Goal: Task Accomplishment & Management: Manage account settings

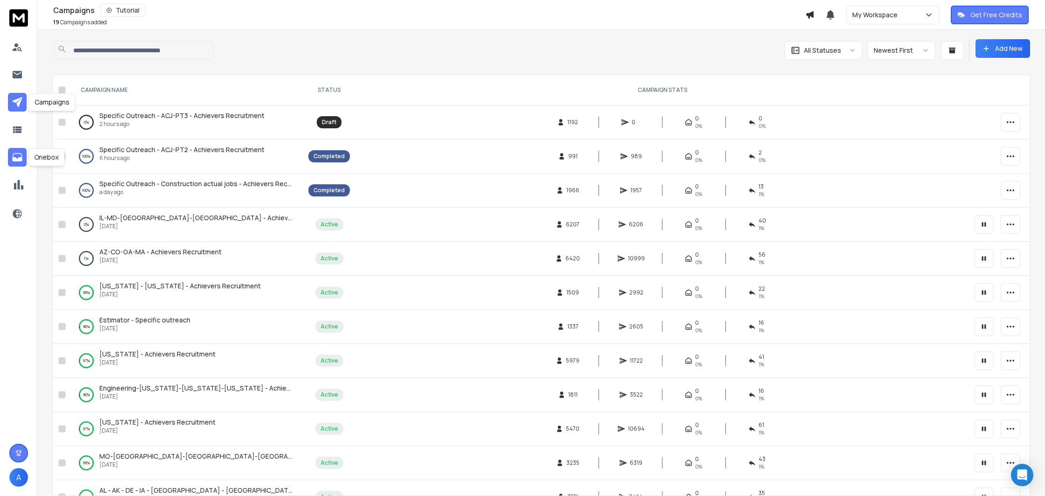
click at [16, 158] on icon at bounding box center [17, 157] width 11 height 11
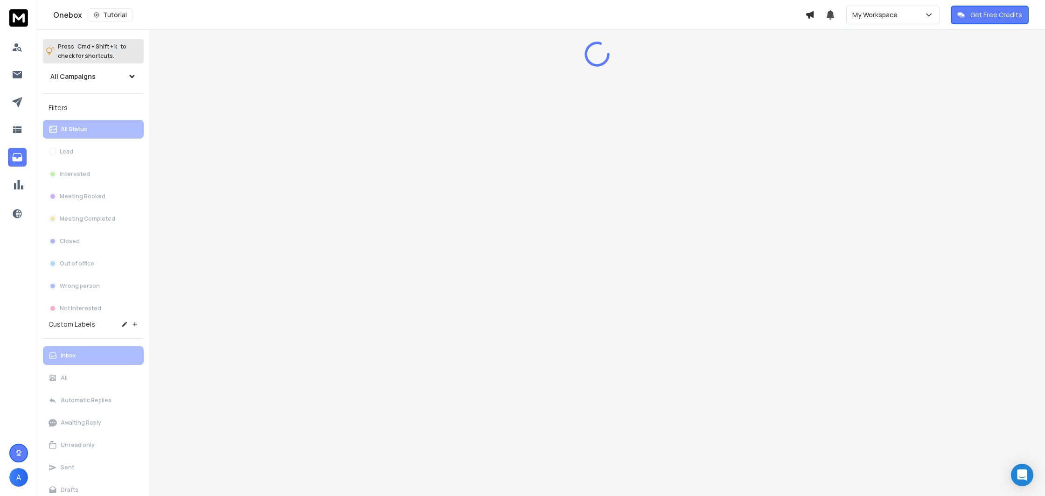
scroll to position [41, 0]
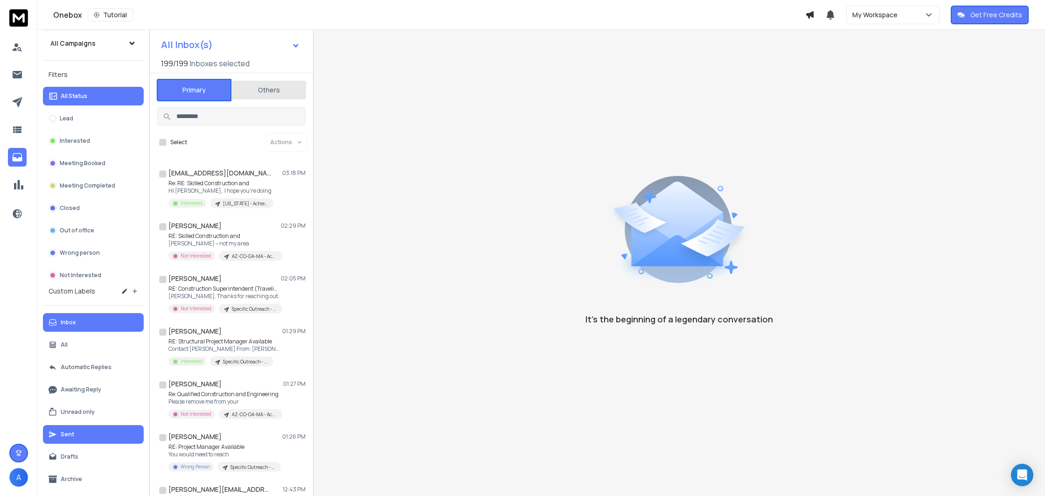
click at [90, 431] on button "Sent" at bounding box center [93, 434] width 101 height 19
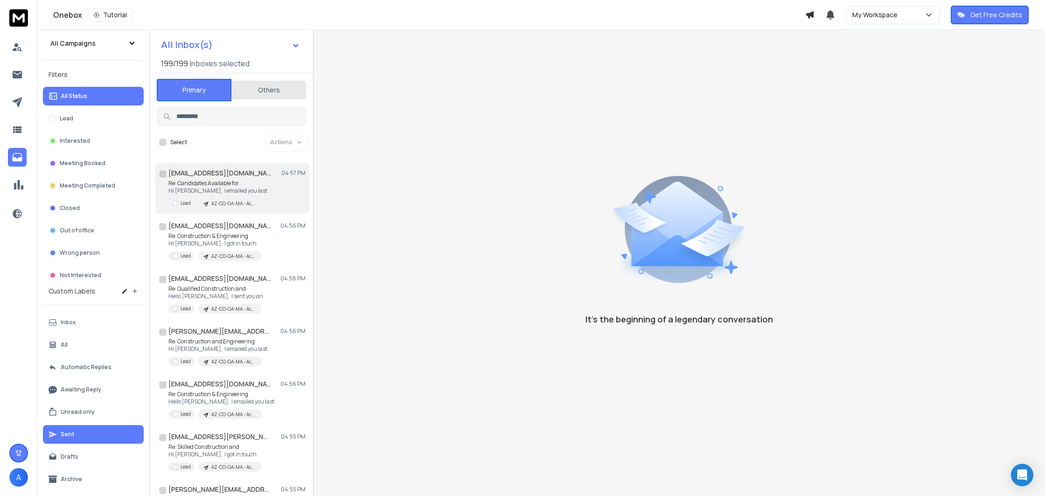
click at [238, 183] on p "Re: Candidates Available for" at bounding box center [217, 183] width 99 height 7
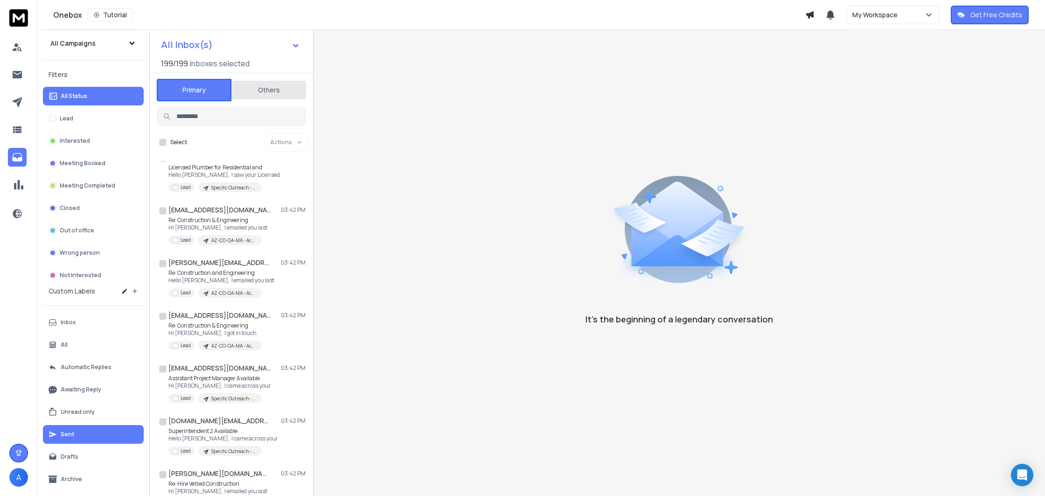
scroll to position [19362, 0]
click at [244, 368] on h1 "[EMAIL_ADDRESS][DOMAIN_NAME]" at bounding box center [219, 366] width 103 height 9
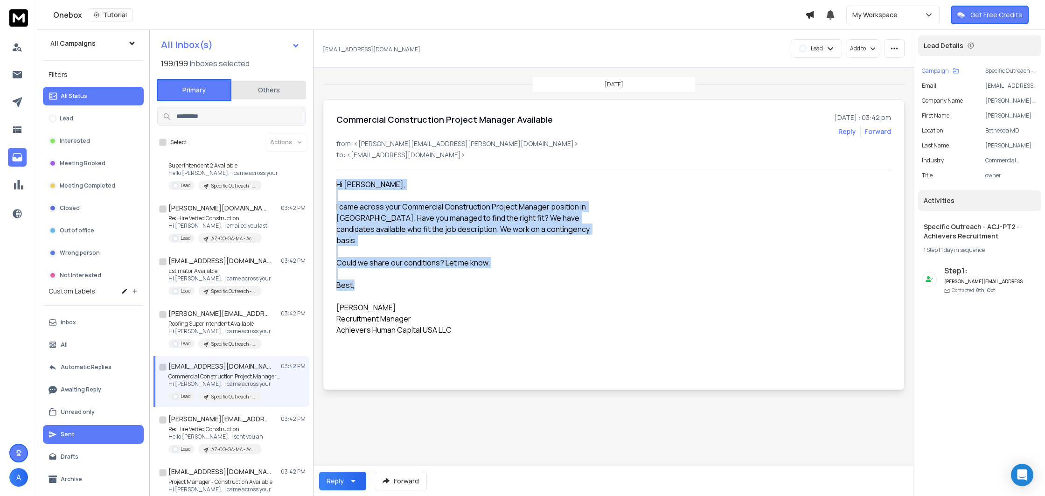
drag, startPoint x: 334, startPoint y: 181, endPoint x: 541, endPoint y: 284, distance: 231.6
click at [541, 284] on div "Commercial Construction Project Manager Available [DATE] : 03:42 pm Reply Forwa…" at bounding box center [614, 244] width 582 height 291
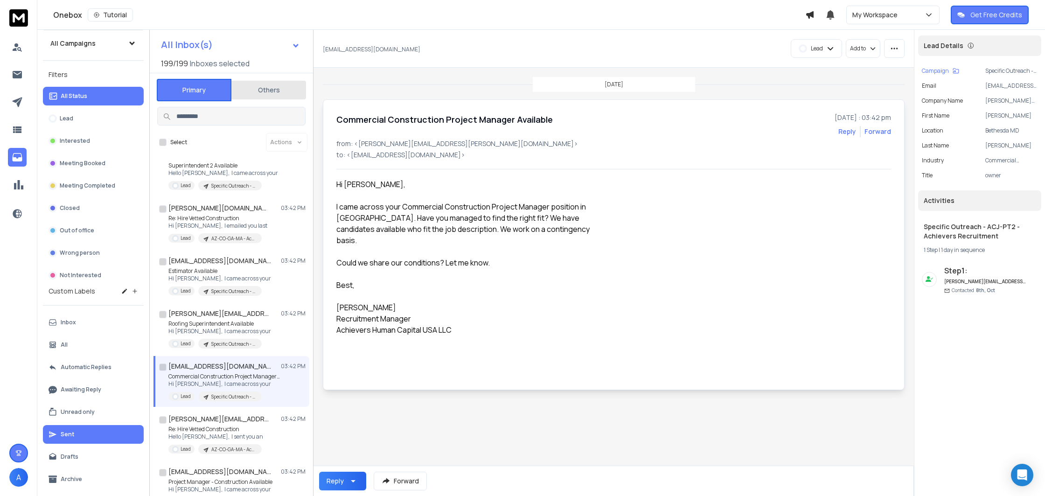
click at [541, 291] on div at bounding box center [472, 296] width 272 height 11
click at [19, 104] on icon at bounding box center [17, 102] width 11 height 11
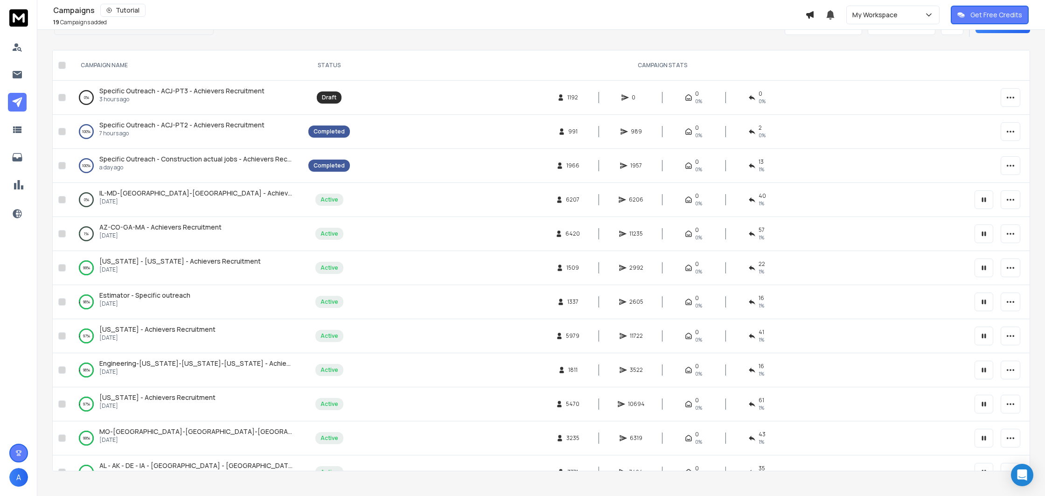
scroll to position [28, 0]
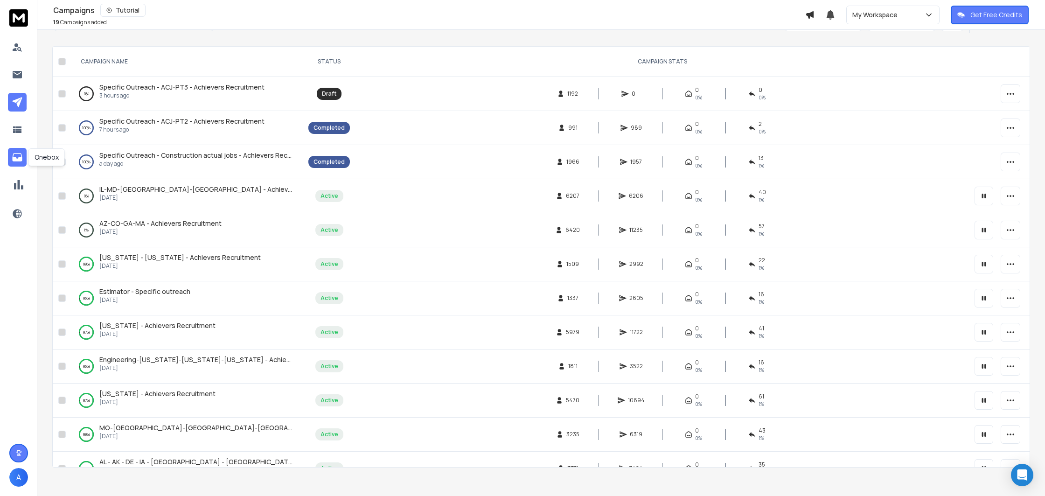
click at [26, 158] on link at bounding box center [17, 157] width 19 height 19
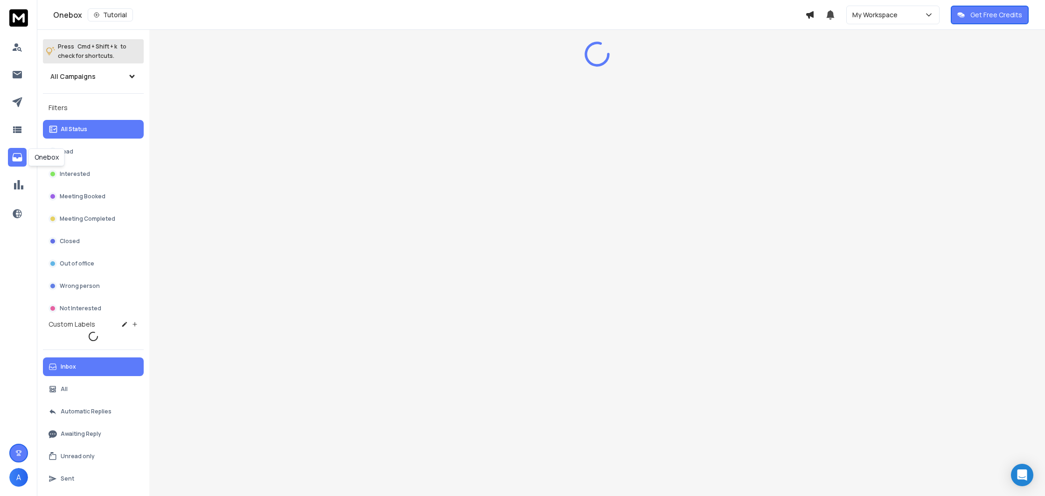
click at [21, 158] on icon at bounding box center [17, 157] width 10 height 8
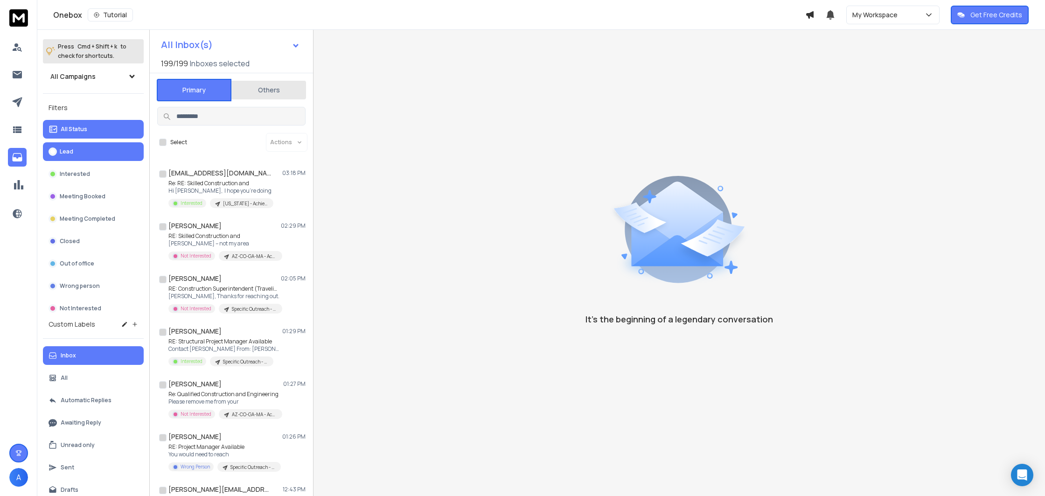
scroll to position [41, 0]
